Goal: Task Accomplishment & Management: Manage account settings

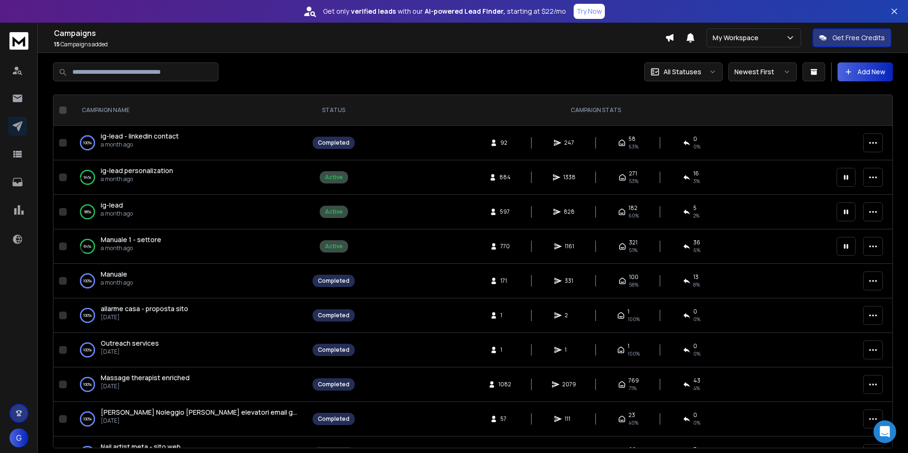
click at [156, 139] on span "ig-lead - linkedin contact" at bounding box center [140, 135] width 78 height 9
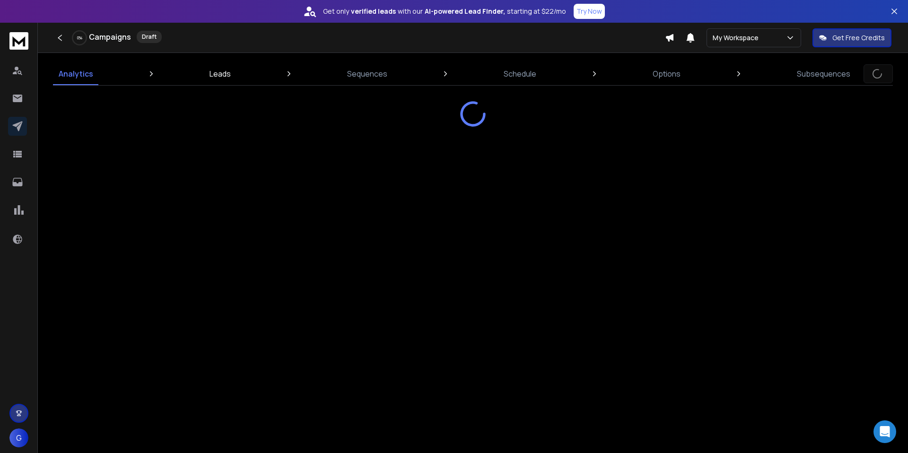
click at [219, 72] on p "Leads" at bounding box center [219, 73] width 21 height 11
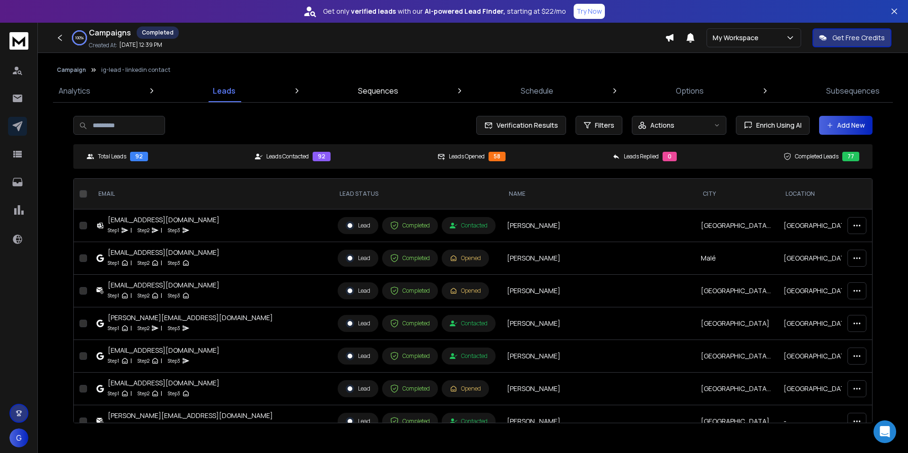
click at [365, 92] on p "Sequences" at bounding box center [378, 90] width 40 height 11
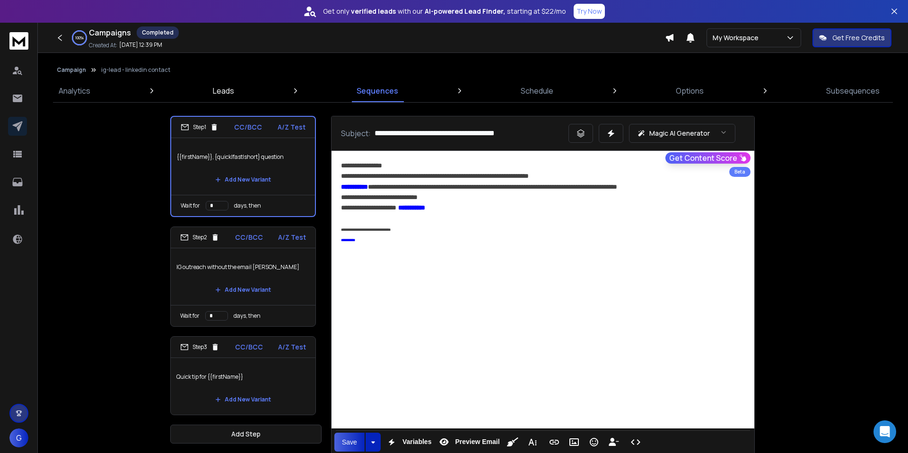
click at [231, 86] on p "Leads" at bounding box center [223, 90] width 21 height 11
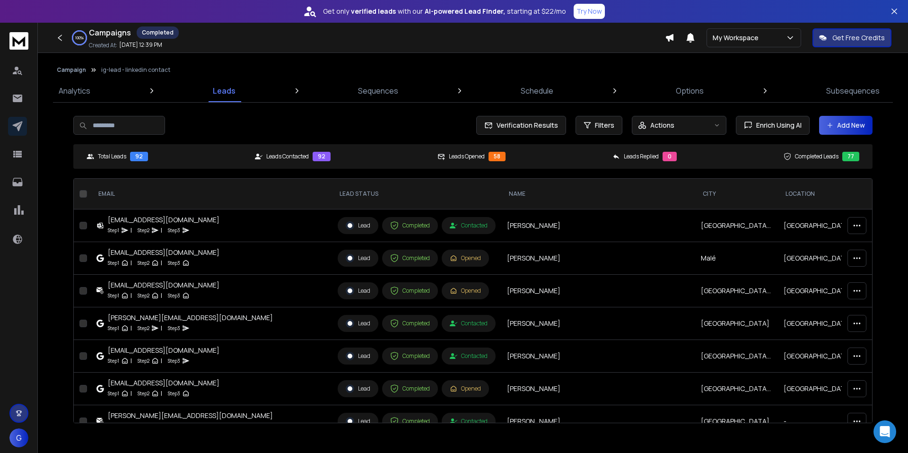
click at [859, 128] on button "Add New" at bounding box center [845, 125] width 53 height 19
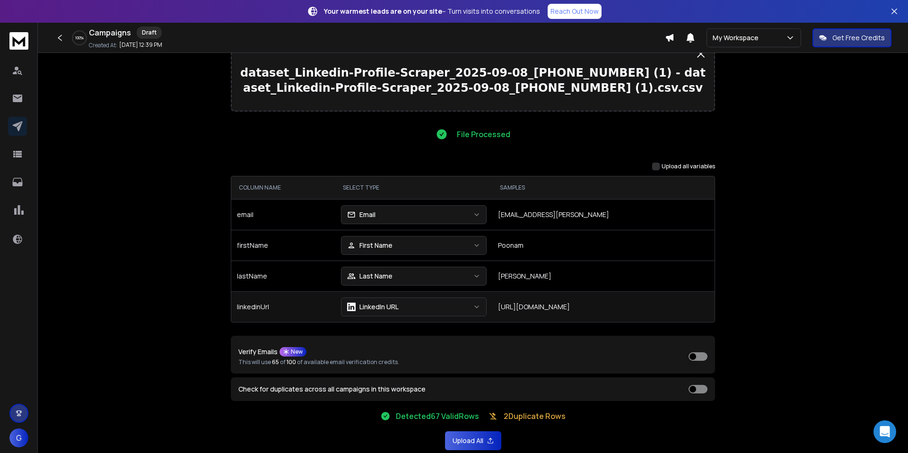
scroll to position [54, 0]
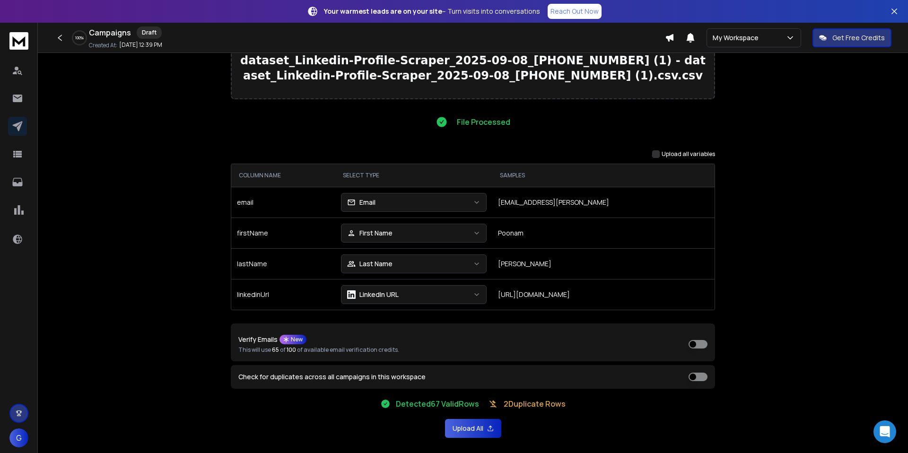
click at [697, 375] on button "Check for duplicates across all campaigns in this workspace" at bounding box center [698, 377] width 19 height 9
click at [481, 427] on button "Upload All" at bounding box center [473, 428] width 56 height 19
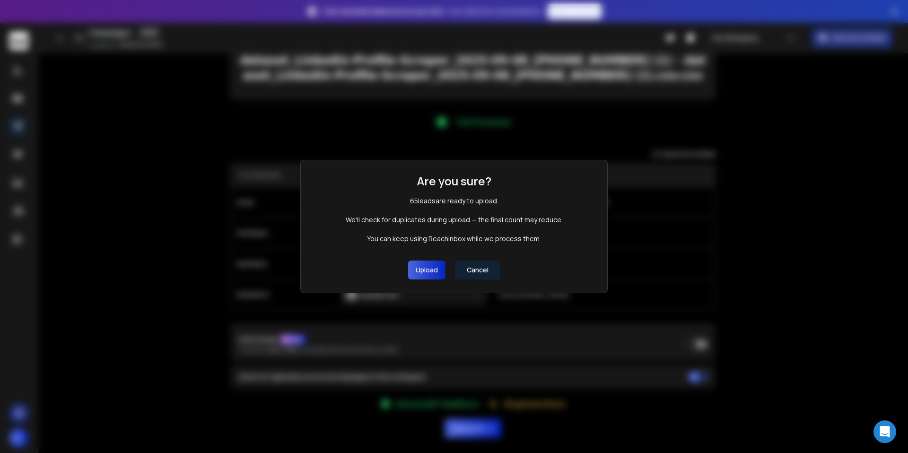
click at [436, 269] on button "Upload" at bounding box center [426, 270] width 37 height 19
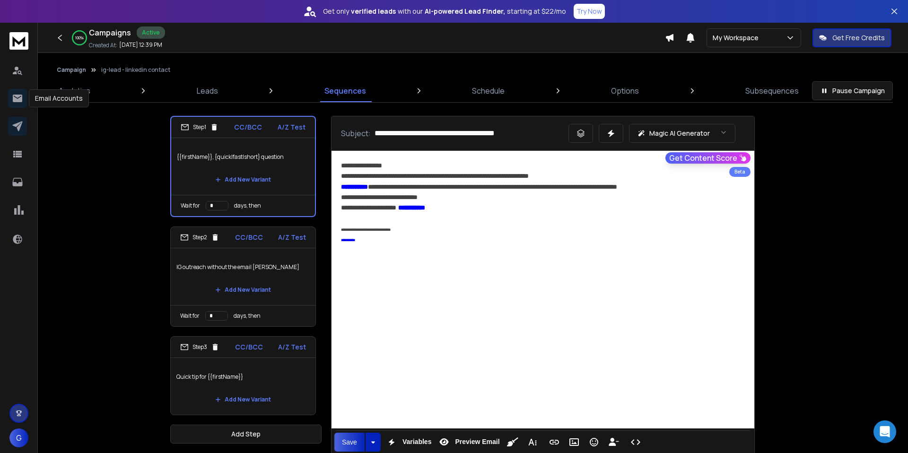
click at [23, 102] on icon at bounding box center [17, 98] width 11 height 11
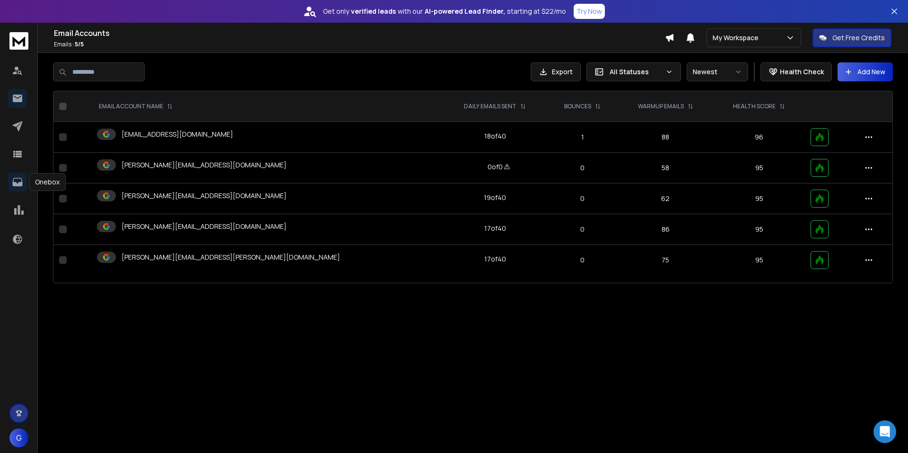
click at [18, 183] on icon at bounding box center [17, 182] width 10 height 9
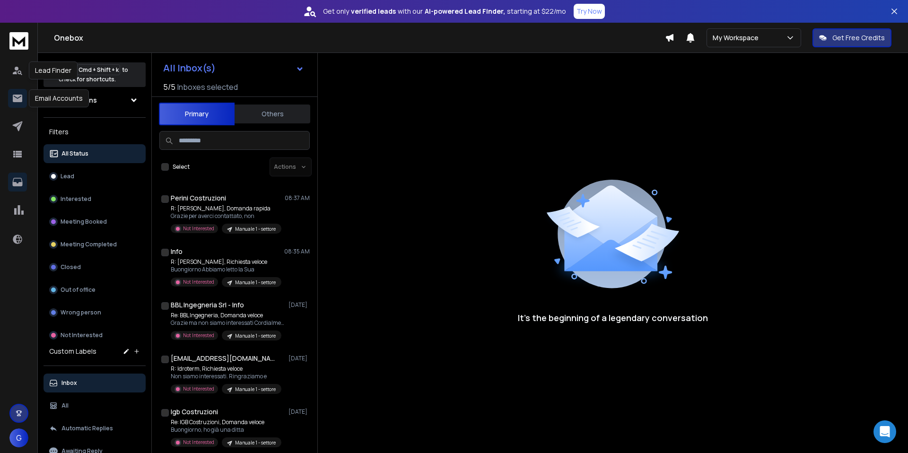
click at [18, 99] on icon at bounding box center [17, 99] width 9 height 8
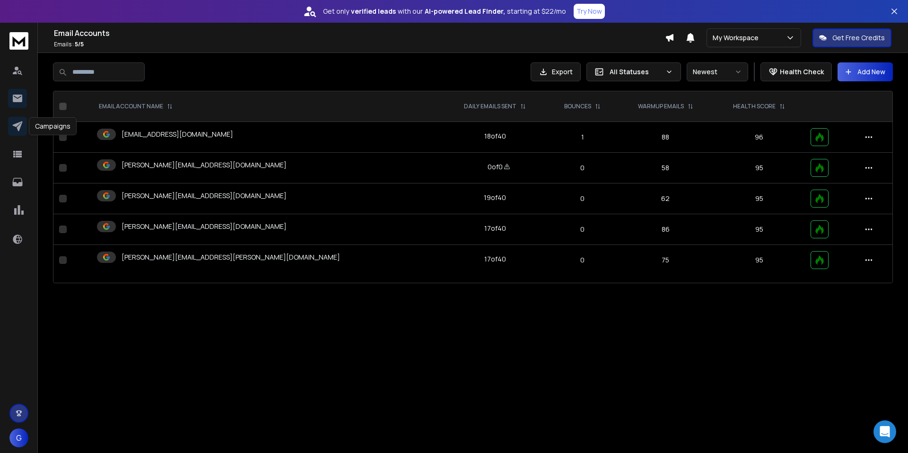
click at [17, 125] on icon at bounding box center [17, 126] width 10 height 10
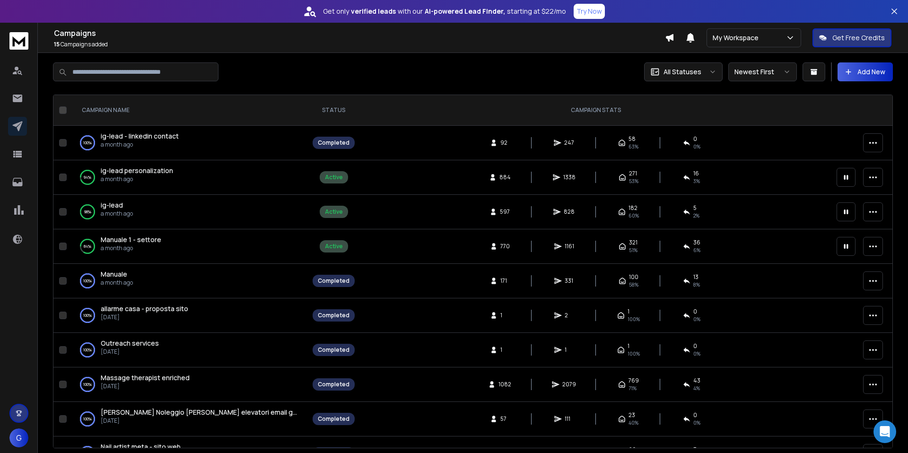
click at [137, 136] on span "ig-lead - linkedin contact" at bounding box center [140, 135] width 78 height 9
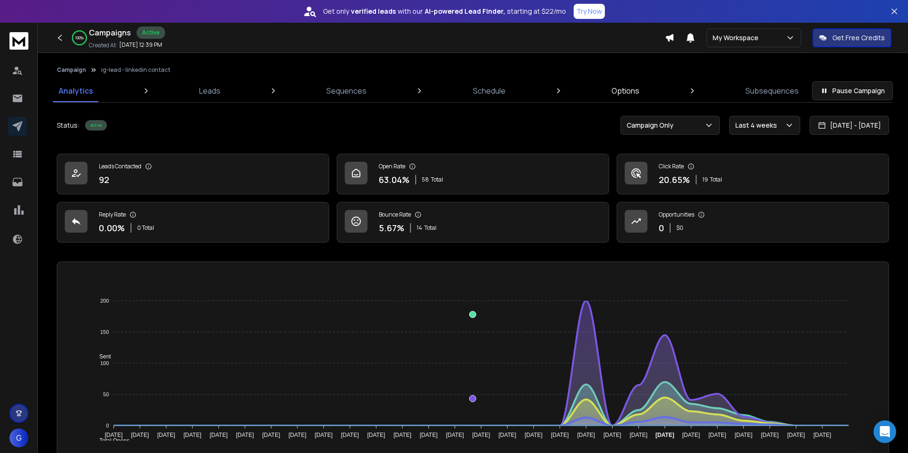
click at [642, 90] on link "Options" at bounding box center [625, 90] width 39 height 23
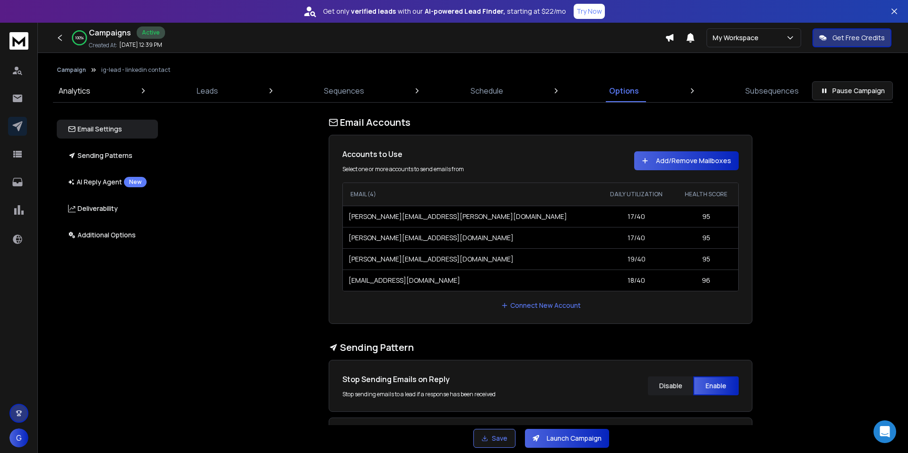
click at [78, 89] on p "Analytics" at bounding box center [75, 90] width 32 height 11
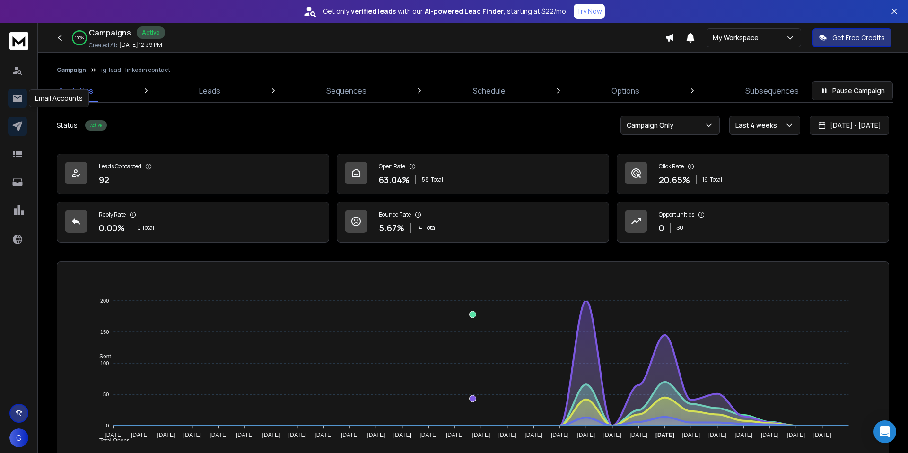
click at [17, 95] on icon at bounding box center [17, 99] width 9 height 8
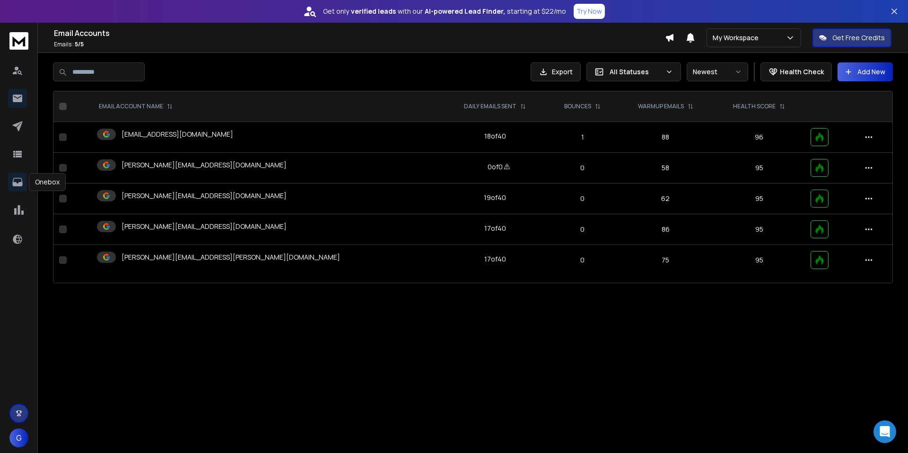
click at [14, 183] on icon at bounding box center [17, 182] width 10 height 9
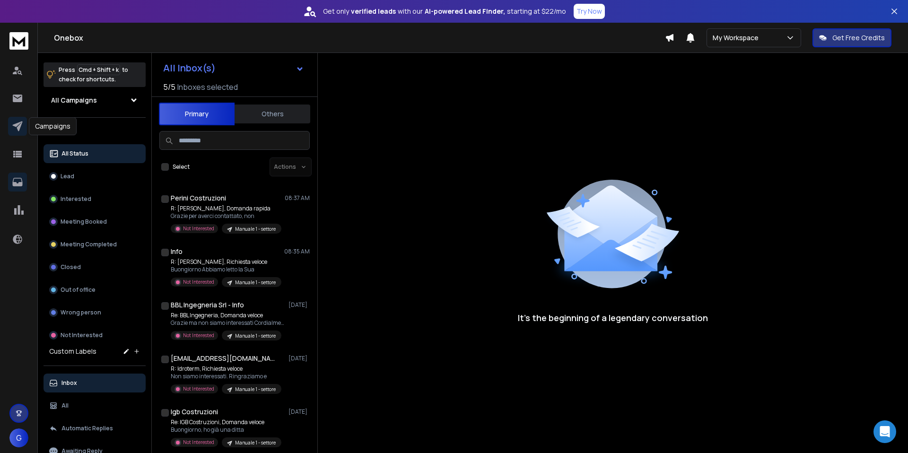
click at [23, 131] on link at bounding box center [17, 126] width 19 height 19
